Goal: Information Seeking & Learning: Check status

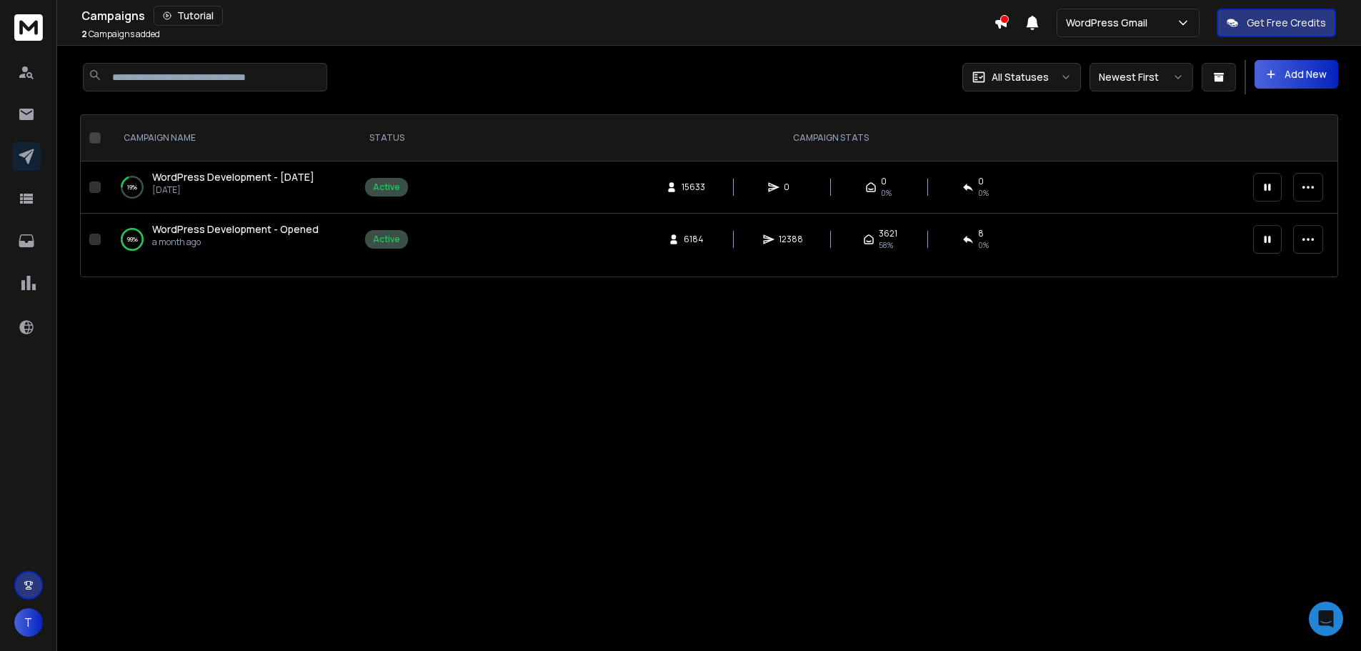
click at [1306, 191] on icon "button" at bounding box center [1308, 187] width 14 height 14
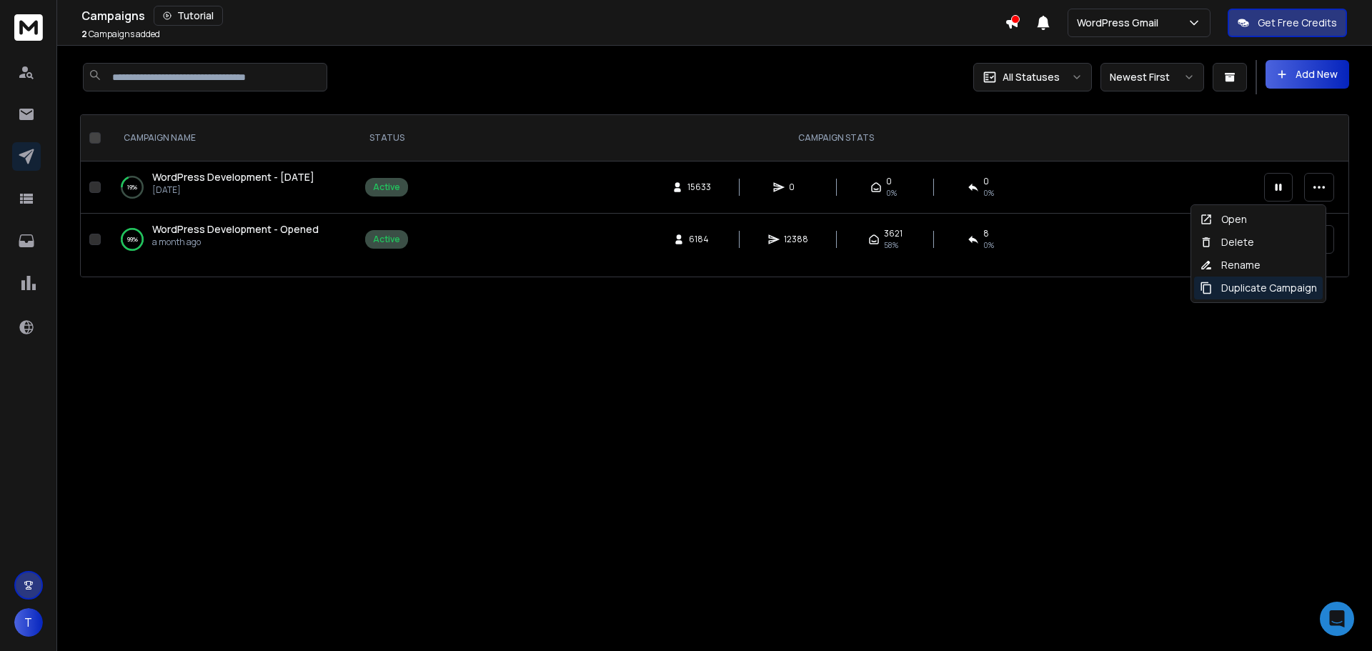
click at [1012, 396] on div "Campaigns 2 Campaigns Added All Statuses Newest First Add New CAMPAIGN NAME STA…" at bounding box center [714, 385] width 1269 height 651
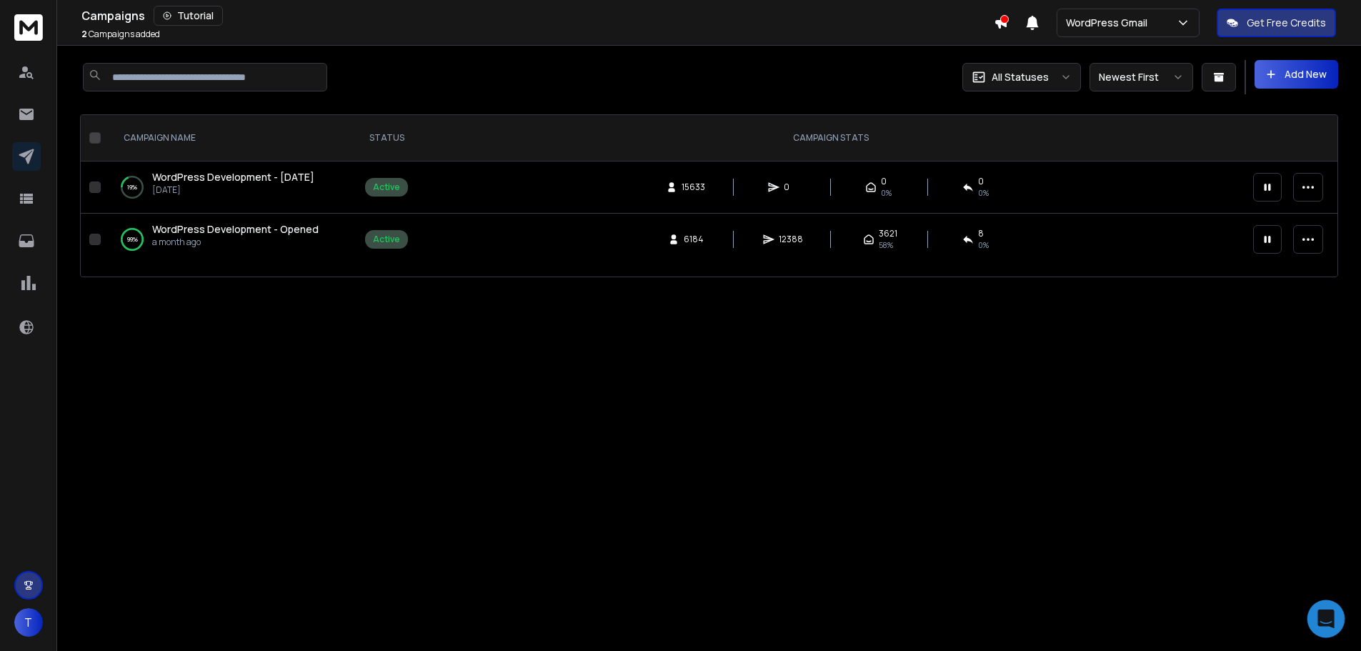
click at [1320, 622] on icon "Open Intercom Messenger" at bounding box center [1325, 618] width 16 height 19
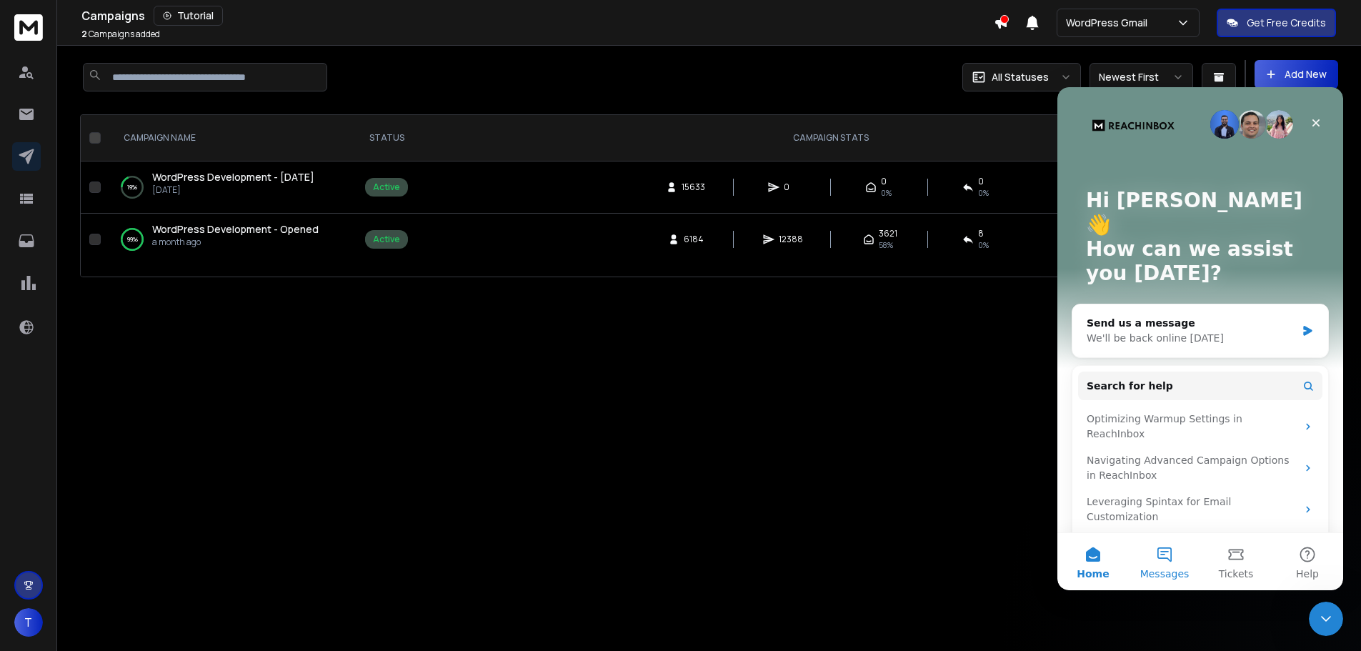
click at [1167, 563] on button "Messages" at bounding box center [1164, 561] width 71 height 57
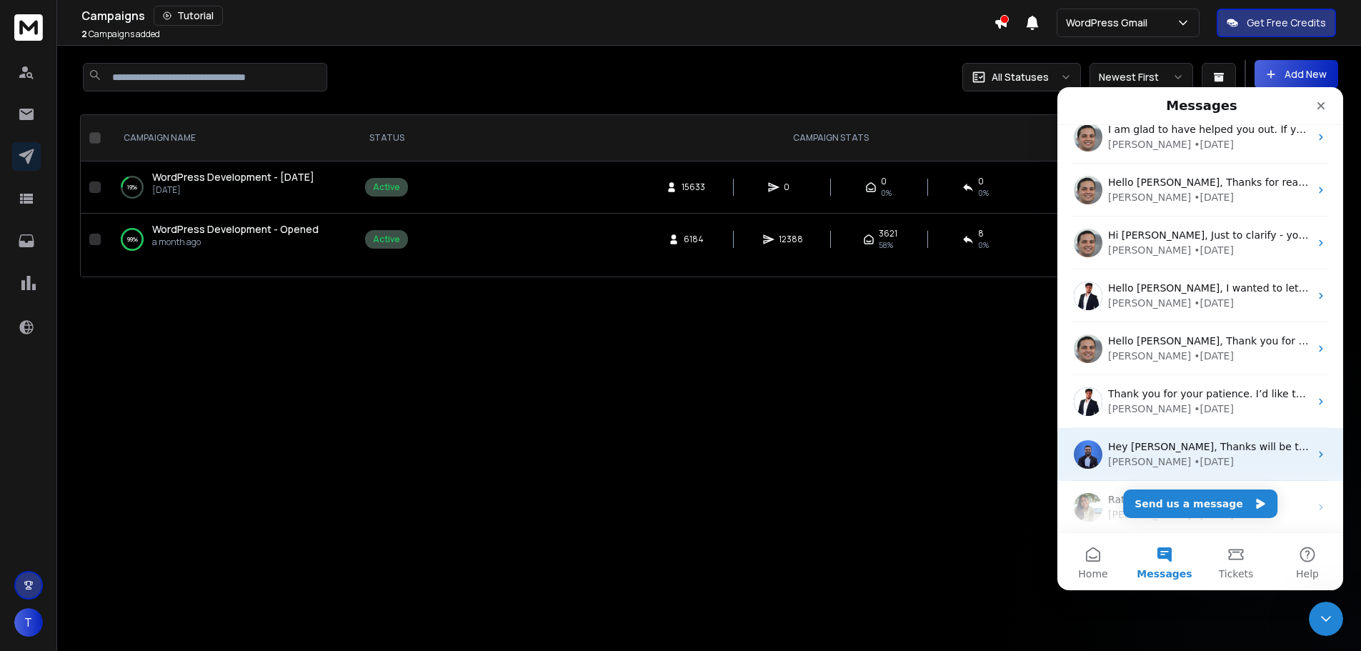
scroll to position [179, 0]
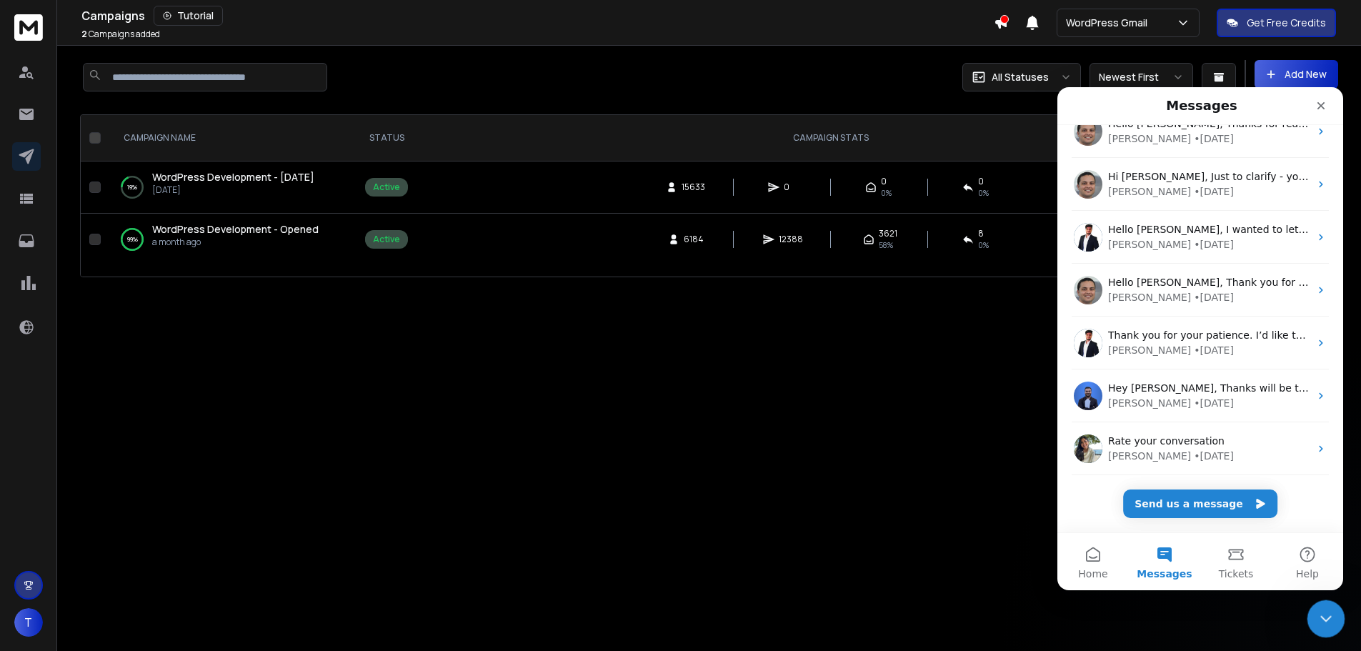
click at [1327, 630] on div "Close Intercom Messenger" at bounding box center [1324, 616] width 34 height 34
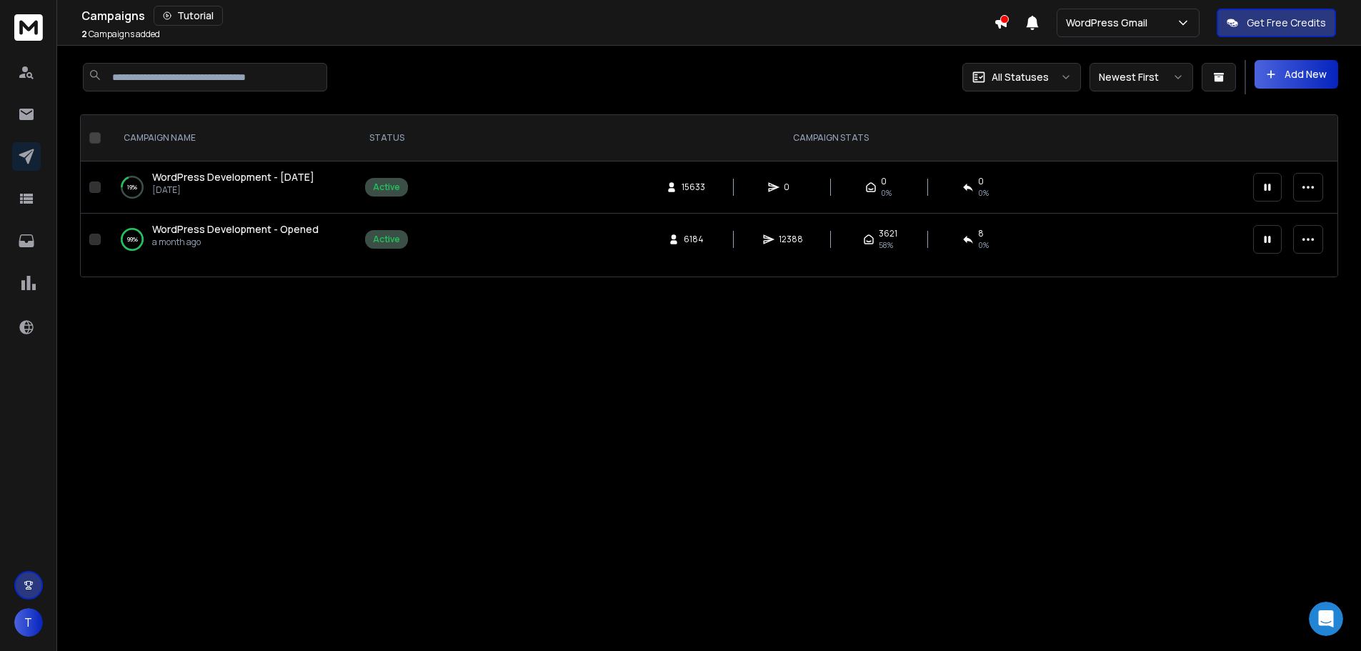
scroll to position [0, 0]
drag, startPoint x: 762, startPoint y: 386, endPoint x: 754, endPoint y: 380, distance: 10.2
click at [761, 385] on div "Campaigns 2 Campaigns Added All Statuses Newest First Add New CAMPAIGN NAME STA…" at bounding box center [709, 385] width 1258 height 651
click at [264, 171] on span "WordPress Development - [DATE]" at bounding box center [233, 177] width 162 height 14
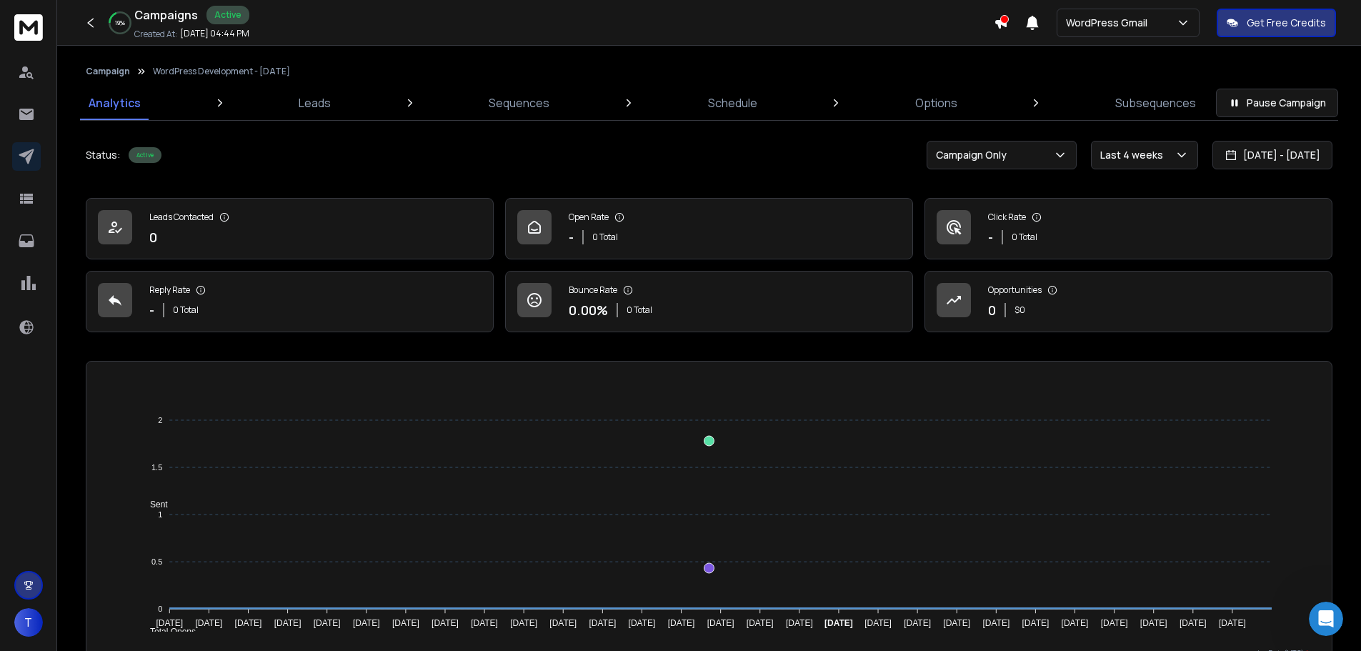
click at [1098, 82] on div "Campaign WordPress Development - [DATE]" at bounding box center [709, 71] width 1258 height 23
click at [407, 169] on div "Status: Active Pause Campaign Campaign Only Last 4 weeks [DATE] - [DATE]" at bounding box center [709, 155] width 1247 height 29
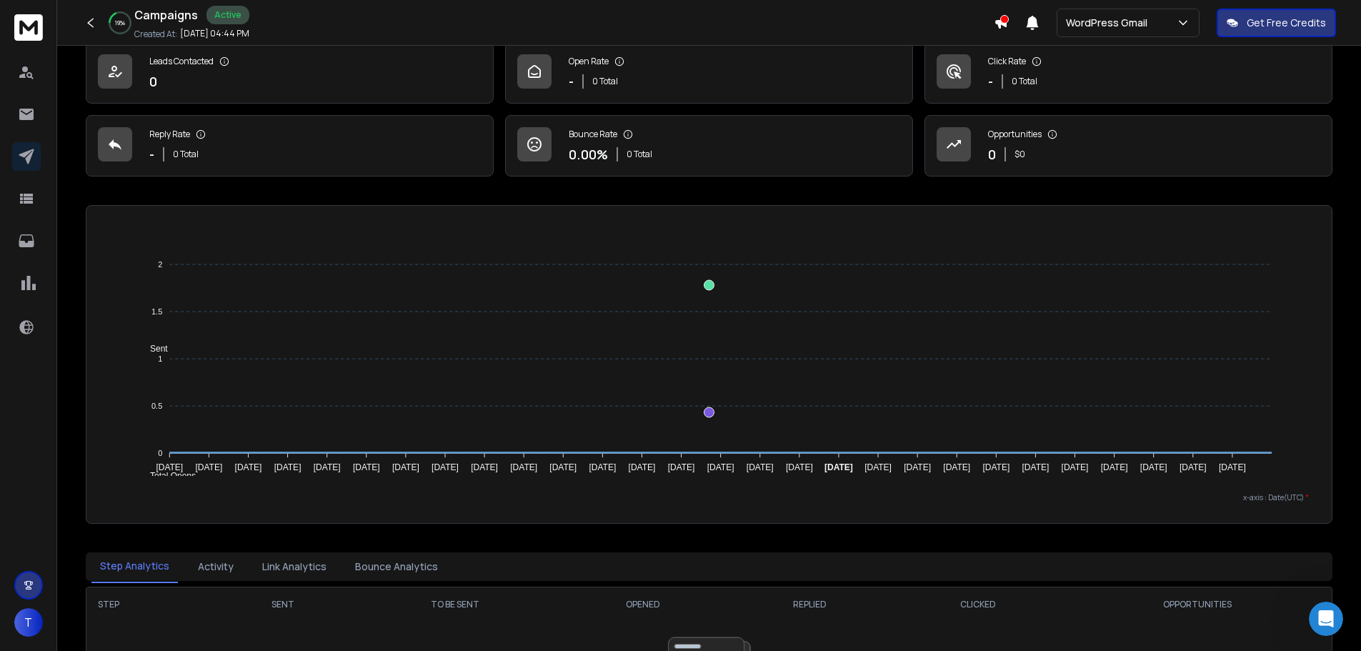
scroll to position [274, 0]
